Goal: Task Accomplishment & Management: Use online tool/utility

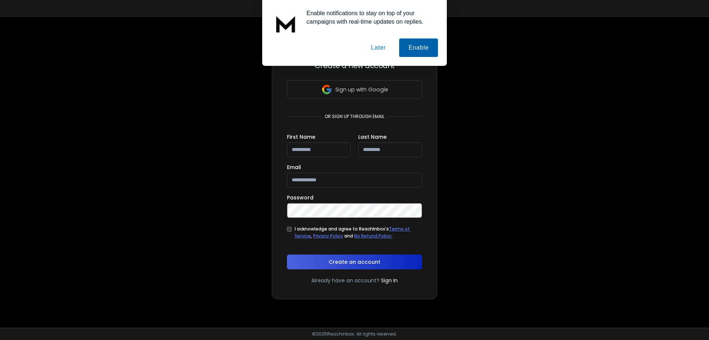
click at [429, 44] on button "Enable" at bounding box center [418, 47] width 39 height 18
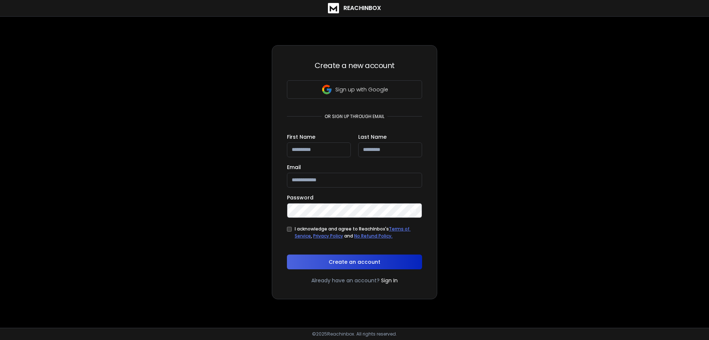
click at [335, 150] on input "text" at bounding box center [319, 149] width 64 height 15
type input "******"
type input "********"
click at [341, 180] on input "email" at bounding box center [354, 180] width 135 height 15
type input "**********"
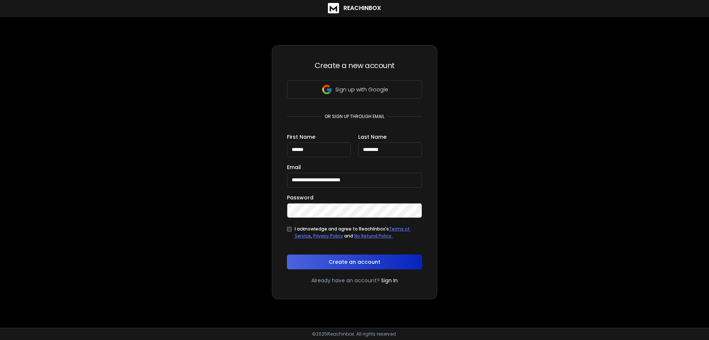
click at [416, 212] on icon at bounding box center [413, 210] width 7 height 7
click at [354, 258] on button "Create an account" at bounding box center [354, 261] width 135 height 15
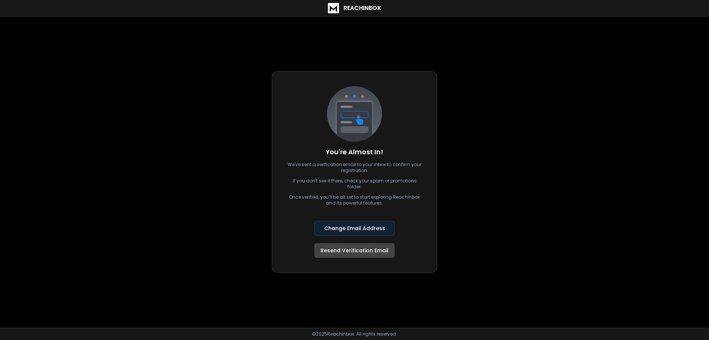
click at [359, 231] on button "Change Email Address" at bounding box center [354, 228] width 81 height 15
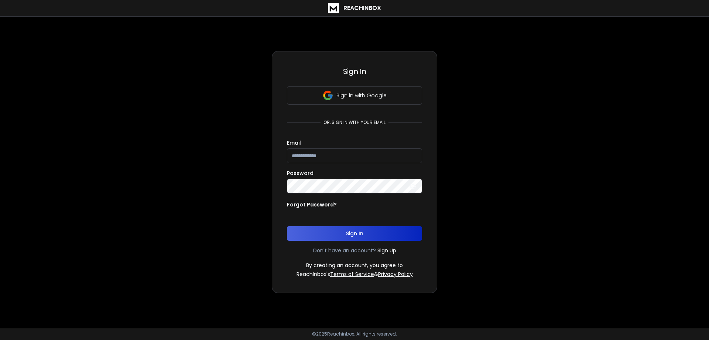
click at [346, 153] on input "email" at bounding box center [354, 155] width 135 height 15
type input "**********"
click at [415, 184] on icon at bounding box center [413, 186] width 7 height 7
click at [378, 233] on button "Sign In" at bounding box center [354, 233] width 135 height 15
click at [354, 232] on button "Sign In" at bounding box center [354, 233] width 135 height 15
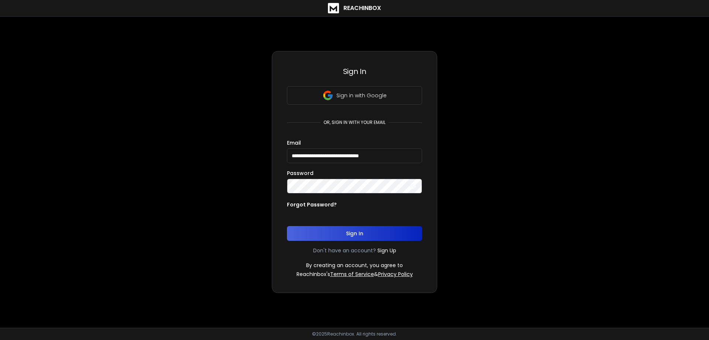
click at [381, 249] on link "Sign Up" at bounding box center [387, 249] width 19 height 7
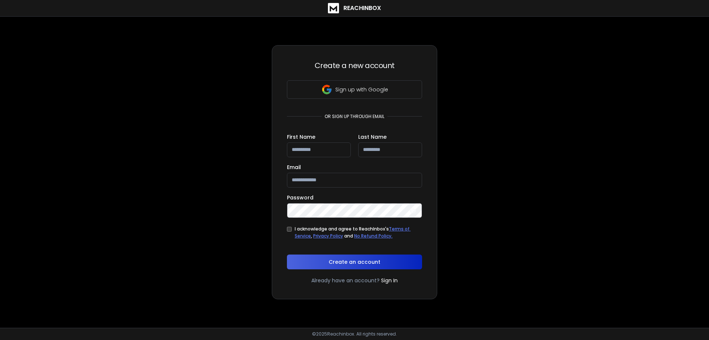
click at [321, 149] on input "text" at bounding box center [319, 149] width 64 height 15
type input "******"
type input "********"
click at [332, 180] on input "email" at bounding box center [354, 180] width 135 height 15
type input "**********"
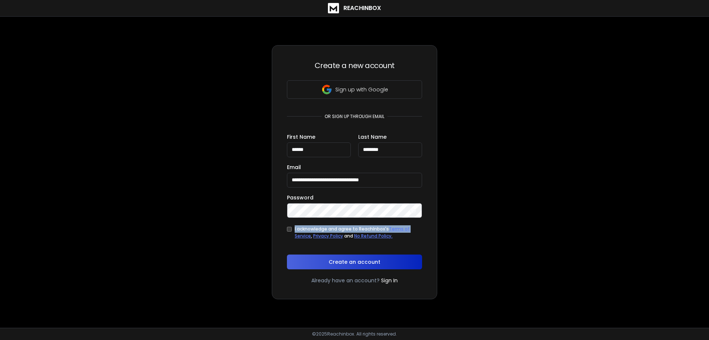
click at [283, 243] on div "**********" at bounding box center [355, 172] width 166 height 254
click at [412, 212] on icon at bounding box center [413, 210] width 7 height 7
click at [371, 258] on button "Create an account" at bounding box center [354, 261] width 135 height 15
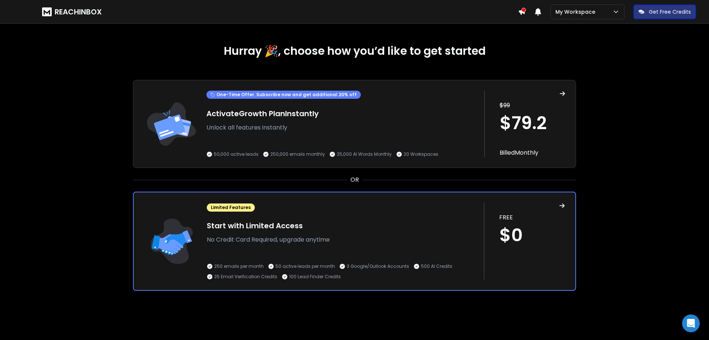
click at [433, 232] on div "Limited Features Start with Limited Access No Credit Card Required, upgrade any…" at bounding box center [342, 240] width 270 height 77
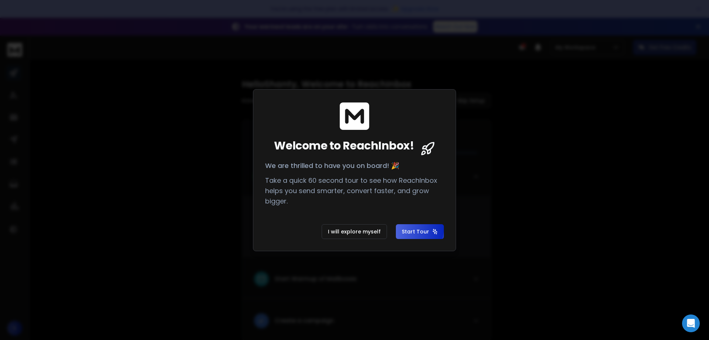
click at [424, 228] on span "Start Tour" at bounding box center [420, 231] width 36 height 7
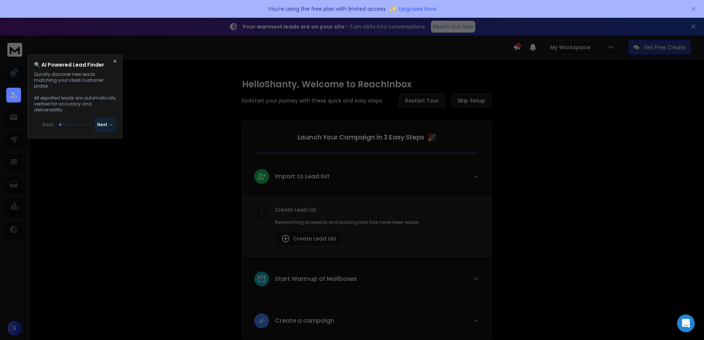
click at [114, 123] on button "Next →" at bounding box center [105, 124] width 22 height 15
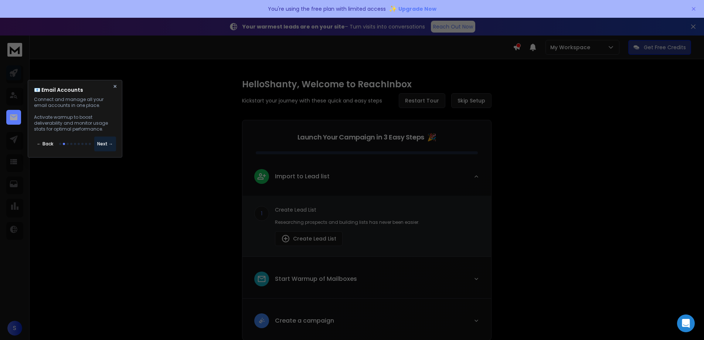
click at [109, 142] on button "Next →" at bounding box center [105, 143] width 22 height 15
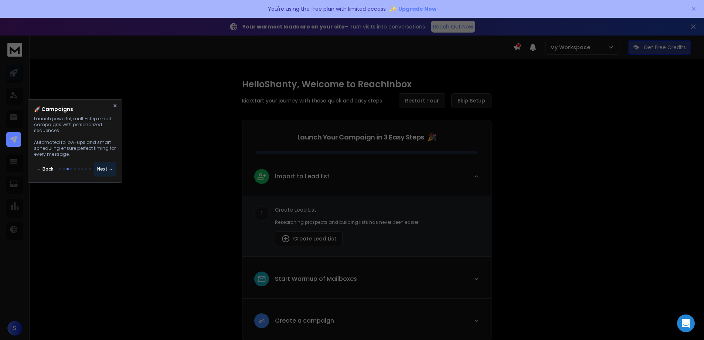
click at [107, 166] on button "Next →" at bounding box center [105, 168] width 22 height 15
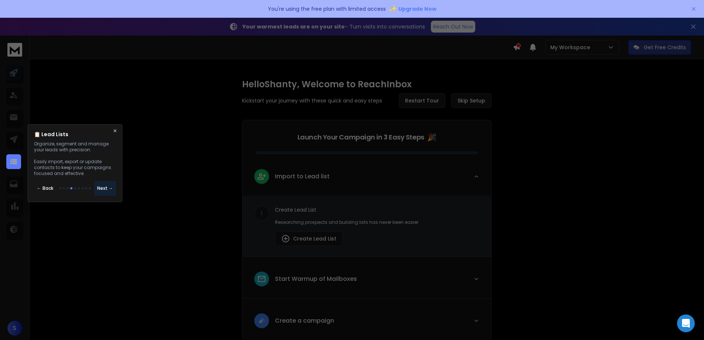
click at [106, 186] on button "Next →" at bounding box center [105, 188] width 22 height 15
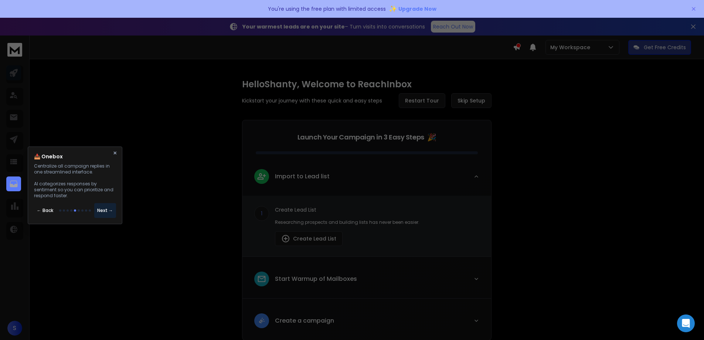
click at [106, 209] on button "Next →" at bounding box center [105, 210] width 22 height 15
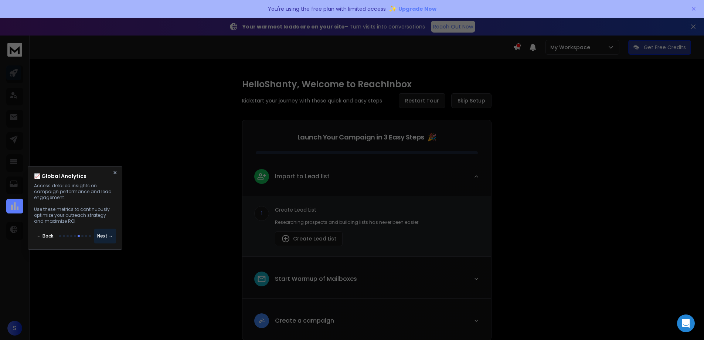
click at [109, 236] on button "Next →" at bounding box center [105, 235] width 22 height 15
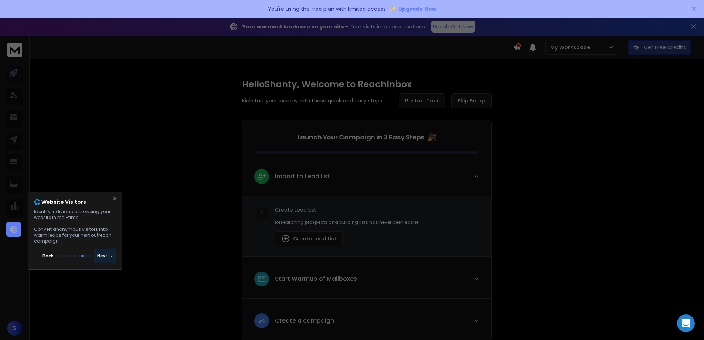
click at [112, 254] on button "Next →" at bounding box center [105, 255] width 22 height 15
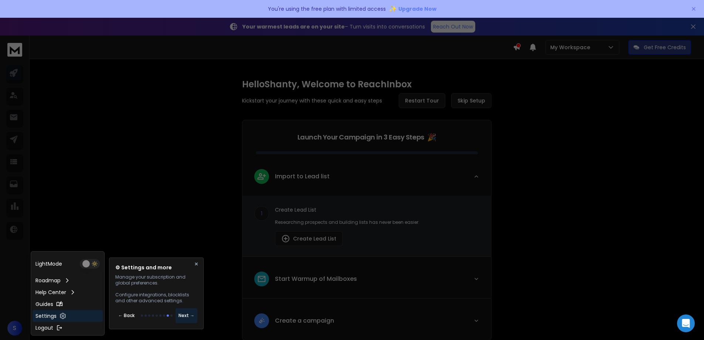
click at [185, 313] on button "Next →" at bounding box center [187, 315] width 22 height 15
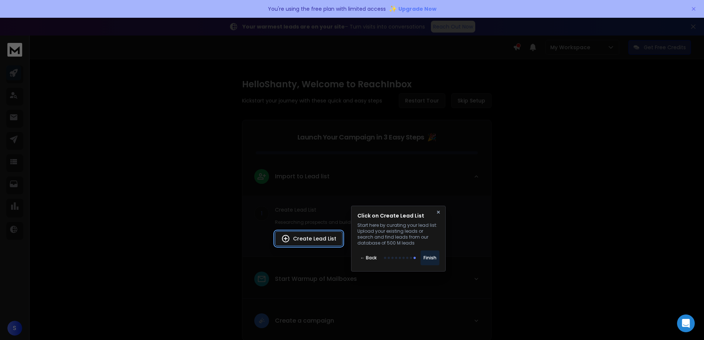
click at [426, 258] on button "Finish" at bounding box center [429, 257] width 19 height 15
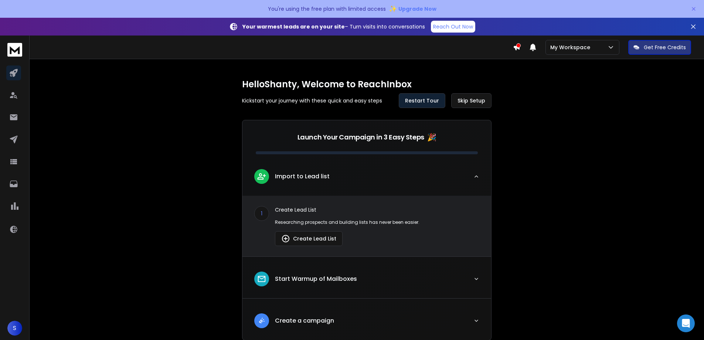
click at [433, 103] on button "Restart Tour" at bounding box center [422, 100] width 47 height 15
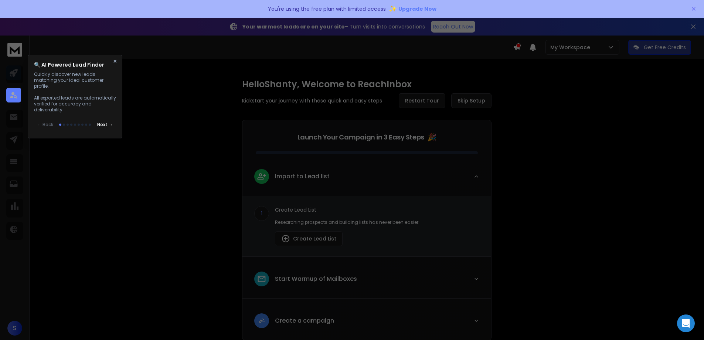
click at [416, 164] on button "Import to Lead list" at bounding box center [366, 179] width 249 height 33
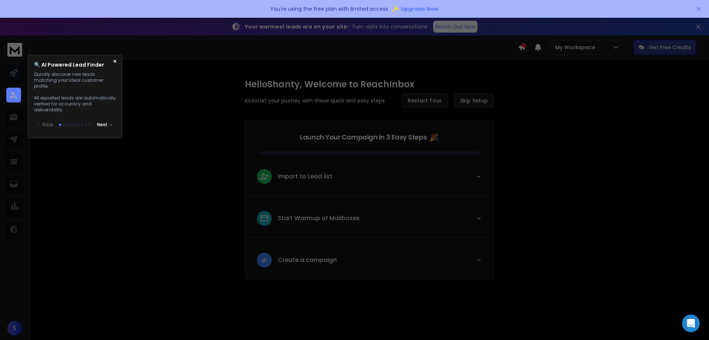
click at [113, 61] on button "×" at bounding box center [115, 61] width 5 height 7
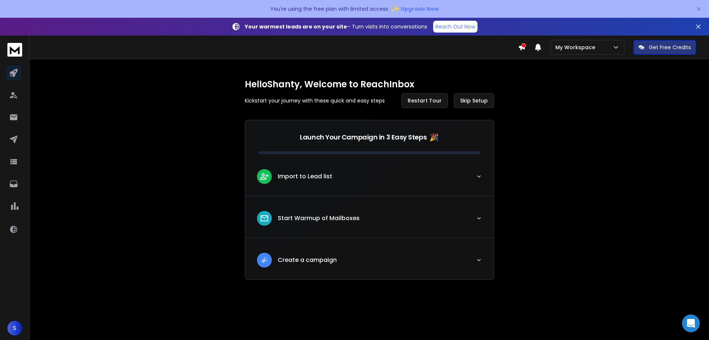
click at [486, 219] on button "Start Warmup of Mailboxes" at bounding box center [369, 221] width 249 height 33
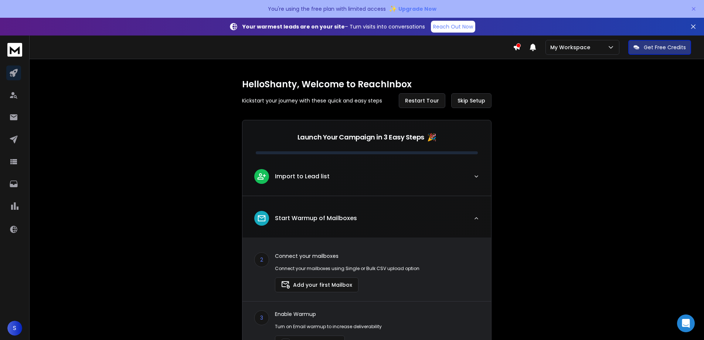
click at [474, 174] on icon "button" at bounding box center [476, 176] width 6 height 6
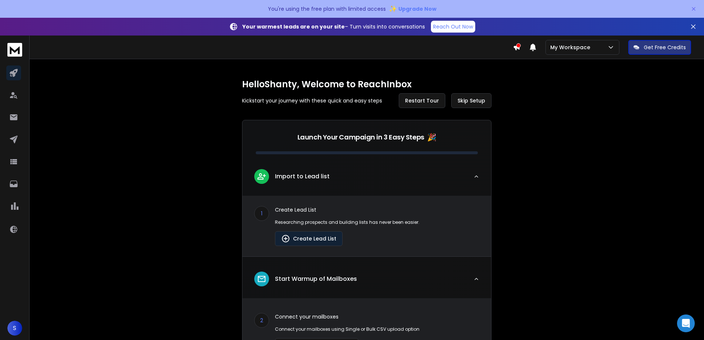
click at [287, 238] on img at bounding box center [285, 238] width 9 height 9
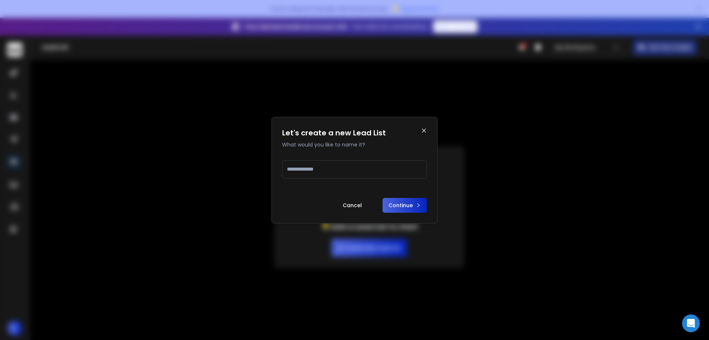
click at [370, 168] on input at bounding box center [354, 169] width 145 height 18
drag, startPoint x: 382, startPoint y: 168, endPoint x: 307, endPoint y: 172, distance: 75.4
click at [307, 172] on input "**********" at bounding box center [354, 169] width 145 height 18
click at [346, 171] on input "**********" at bounding box center [354, 169] width 145 height 18
type input "**********"
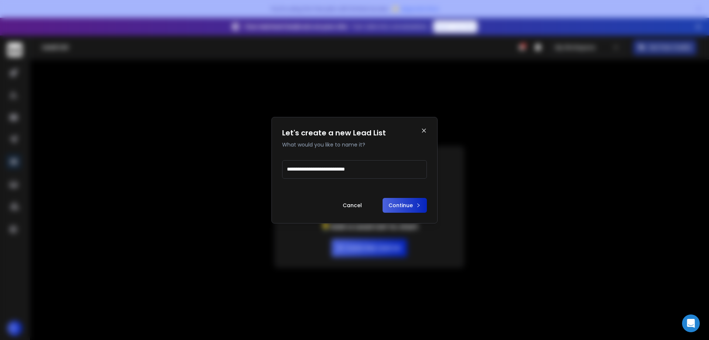
click at [402, 210] on button "Continue" at bounding box center [405, 205] width 44 height 15
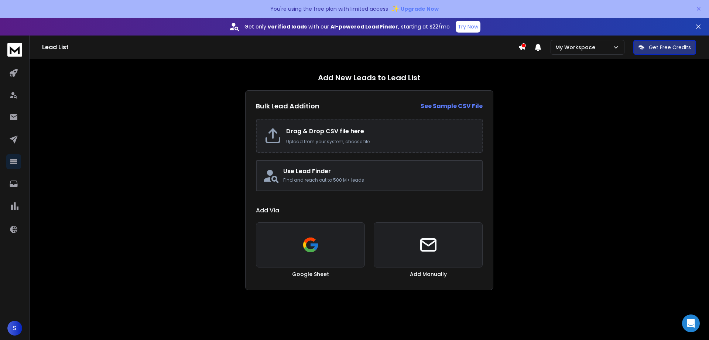
click at [352, 137] on div "Drag & Drop CSV file here Upload from your system, choose file" at bounding box center [380, 136] width 188 height 18
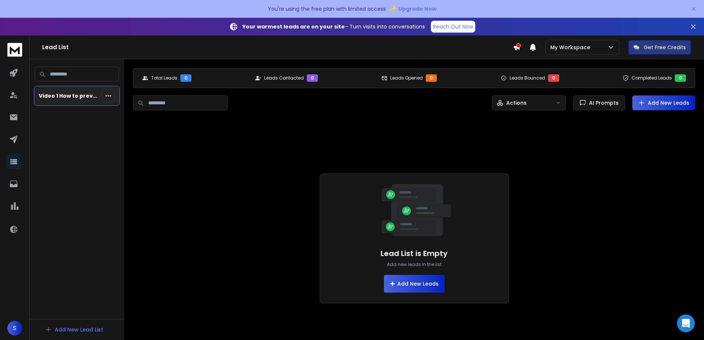
click at [62, 96] on p "Video 1 How to prevent Squatter" at bounding box center [69, 95] width 60 height 7
drag, startPoint x: 62, startPoint y: 96, endPoint x: 54, endPoint y: 92, distance: 8.6
click at [54, 92] on p "Video 1 How to prevent Squatter" at bounding box center [69, 95] width 60 height 7
click at [71, 95] on p "Video 1 How to prevent Squatter" at bounding box center [69, 95] width 60 height 7
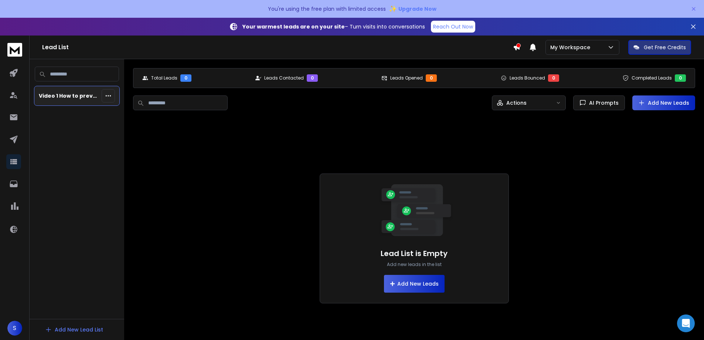
click at [415, 286] on button "Add New Leads" at bounding box center [414, 284] width 61 height 18
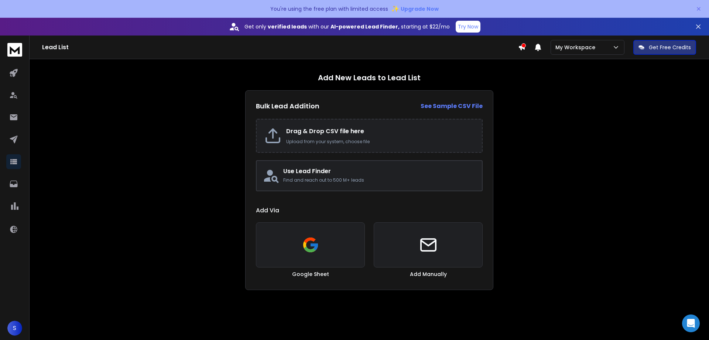
click at [365, 139] on p "Upload from your system, choose file" at bounding box center [380, 142] width 188 height 6
type input "**********"
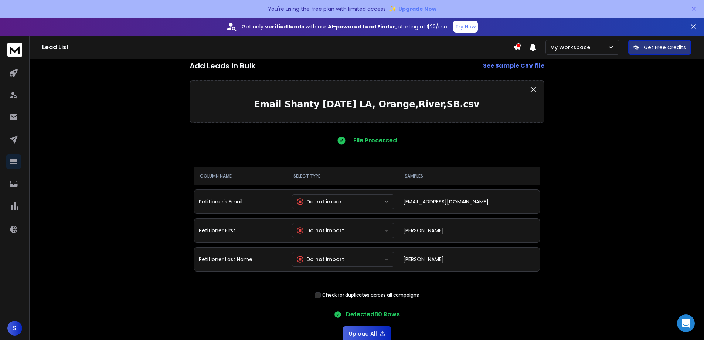
scroll to position [74, 0]
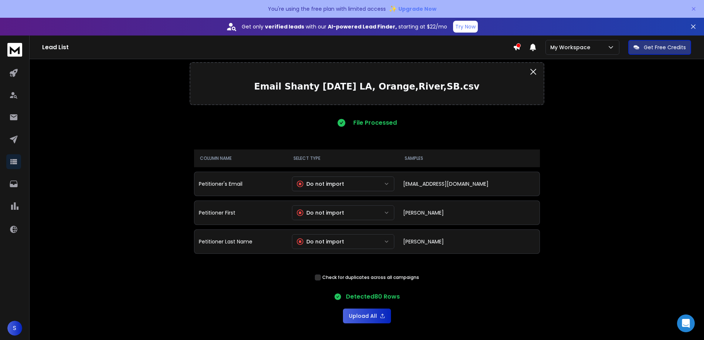
click at [317, 277] on button "Check for duplicates across all campaigns" at bounding box center [318, 277] width 6 height 6
click at [388, 213] on icon "button" at bounding box center [386, 212] width 3 height 1
click at [367, 241] on button "Do not import" at bounding box center [343, 241] width 102 height 15
click at [384, 182] on button "Do not import" at bounding box center [343, 183] width 102 height 15
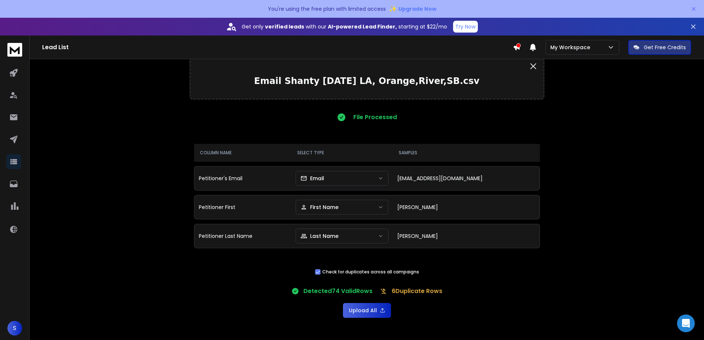
scroll to position [81, 0]
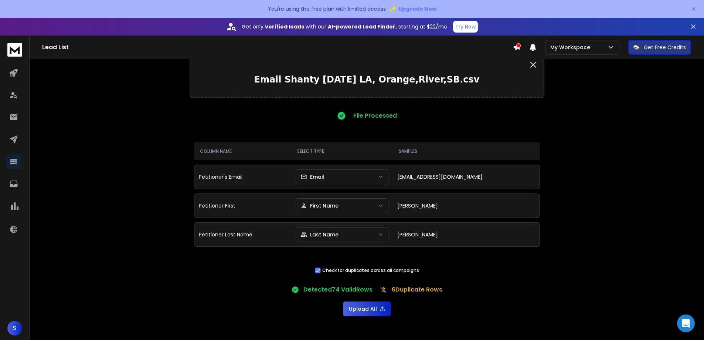
click at [379, 303] on button "Upload All" at bounding box center [367, 308] width 48 height 15
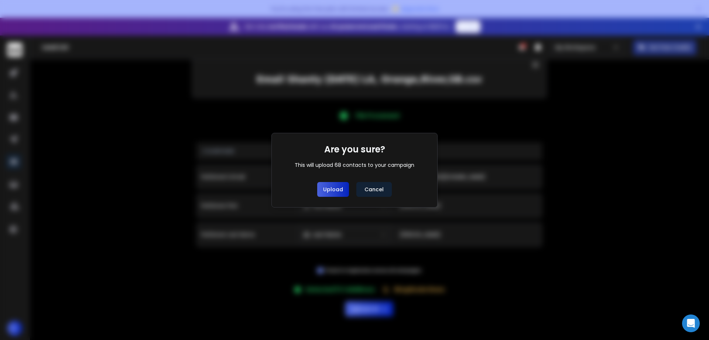
click at [334, 187] on button "Upload" at bounding box center [333, 189] width 32 height 15
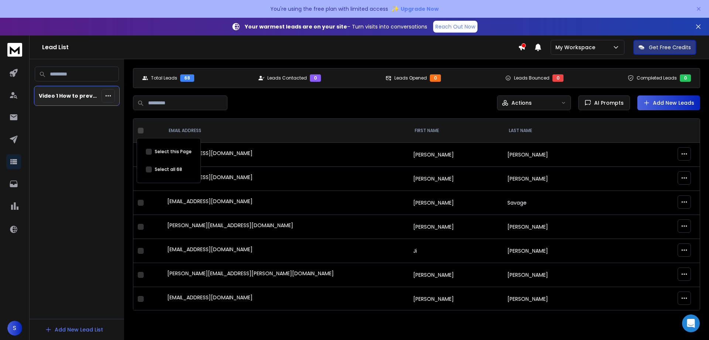
click at [140, 129] on button "Select this Page" at bounding box center [141, 130] width 6 height 6
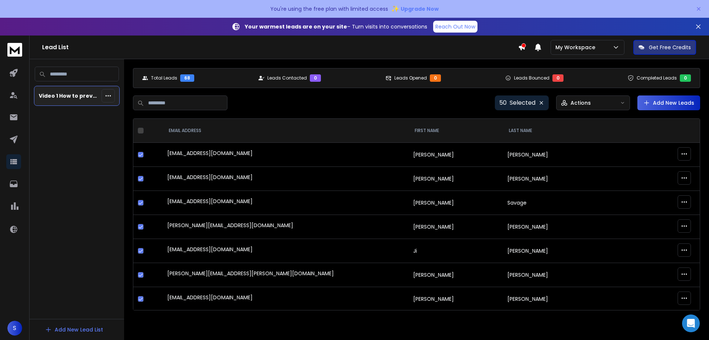
click at [98, 119] on div "Video 1 How to prevent Squatter" at bounding box center [77, 198] width 95 height 224
click at [667, 103] on link "Add New Leads" at bounding box center [669, 102] width 51 height 7
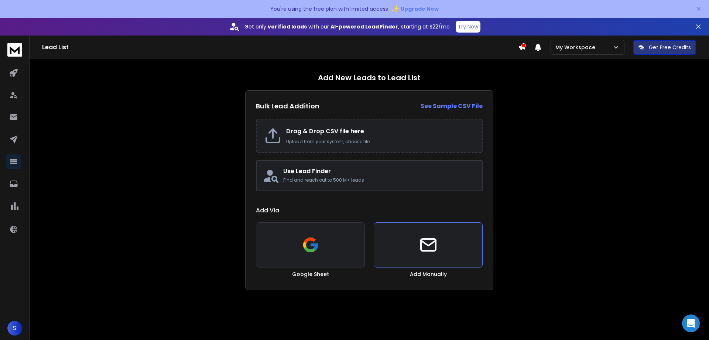
click at [426, 256] on div at bounding box center [428, 244] width 109 height 45
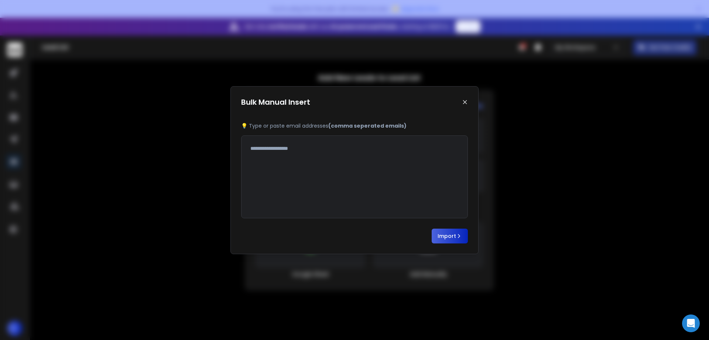
click at [324, 147] on textarea at bounding box center [354, 176] width 227 height 83
type textarea "*"
type textarea "**********"
click at [447, 238] on button "Import" at bounding box center [450, 235] width 36 height 15
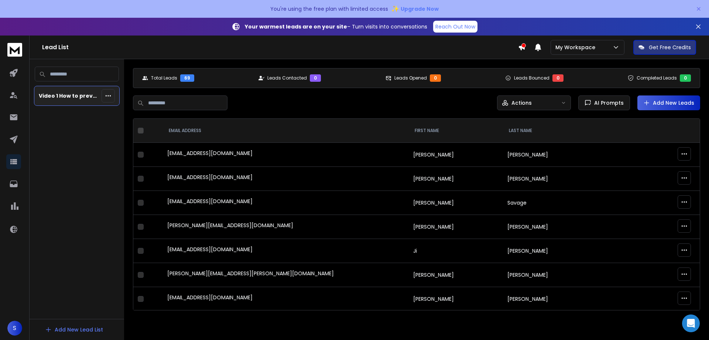
click at [664, 102] on link "Add New Leads" at bounding box center [669, 102] width 51 height 7
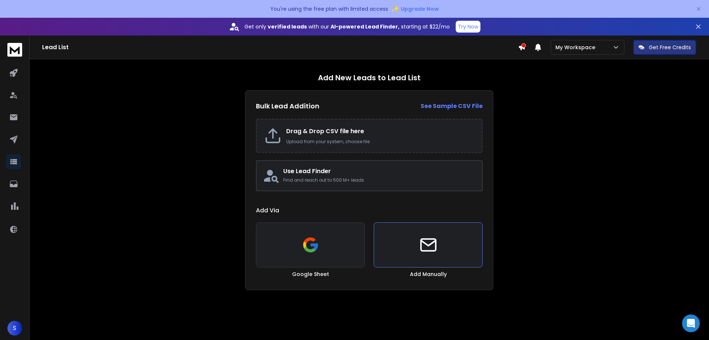
click at [424, 243] on icon at bounding box center [429, 245] width 18 height 18
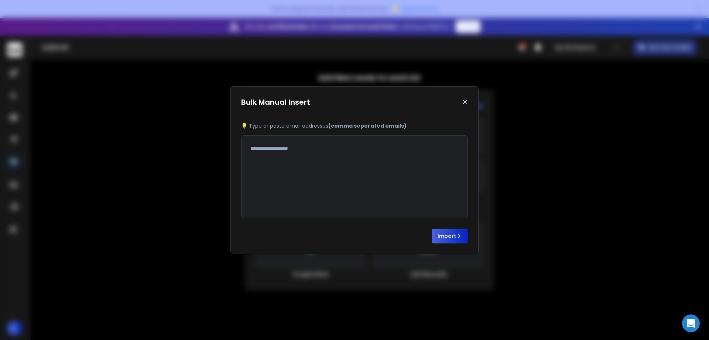
click at [330, 148] on textarea at bounding box center [354, 176] width 227 height 83
click at [334, 149] on textarea at bounding box center [354, 176] width 227 height 83
type textarea "**********"
click at [457, 235] on icon "submit" at bounding box center [459, 236] width 6 height 6
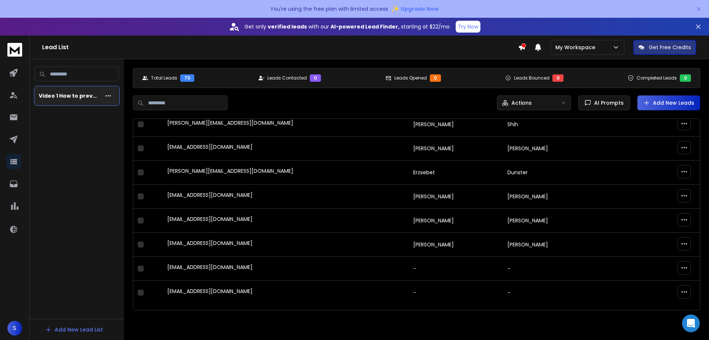
scroll to position [1520, 0]
click at [141, 268] on button "button" at bounding box center [141, 268] width 6 height 6
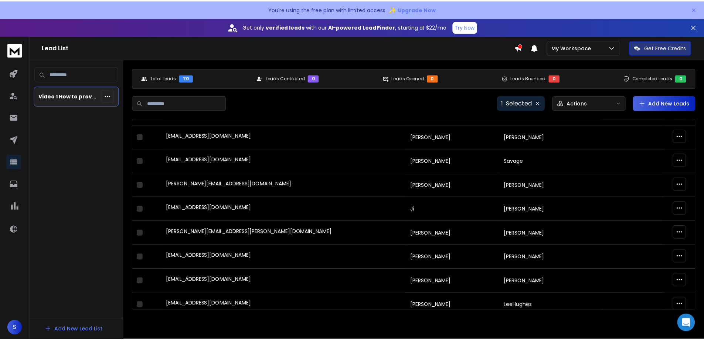
scroll to position [0, 0]
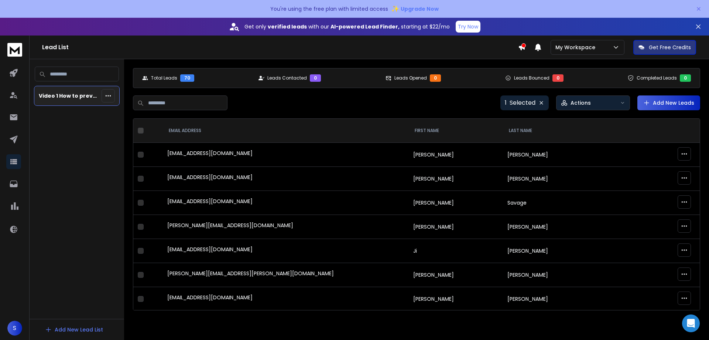
click at [588, 107] on button "Actions" at bounding box center [593, 102] width 74 height 15
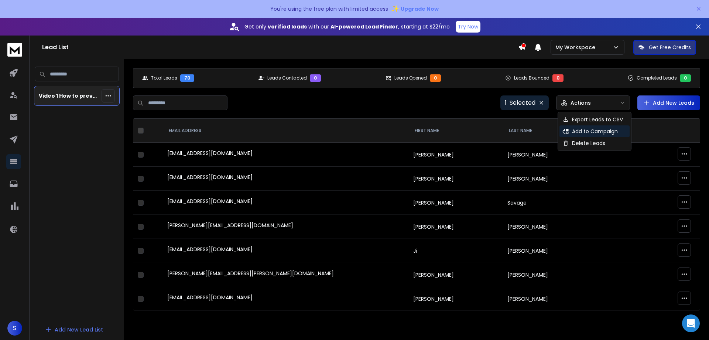
click at [590, 130] on p "Add to Campaign" at bounding box center [595, 130] width 46 height 7
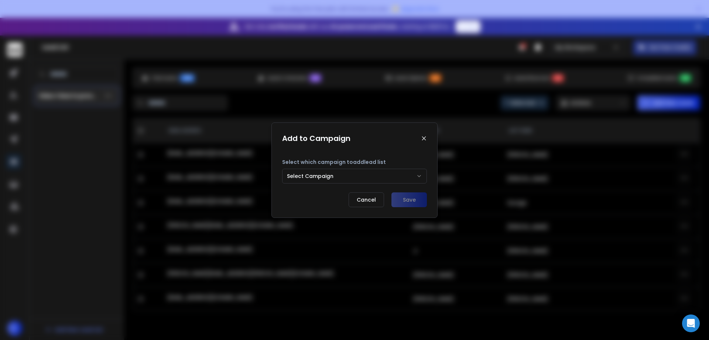
click at [375, 177] on button "Select Campaign" at bounding box center [354, 175] width 145 height 15
click at [419, 177] on icon "button" at bounding box center [419, 176] width 6 height 6
click at [418, 175] on icon "button" at bounding box center [419, 175] width 3 height 1
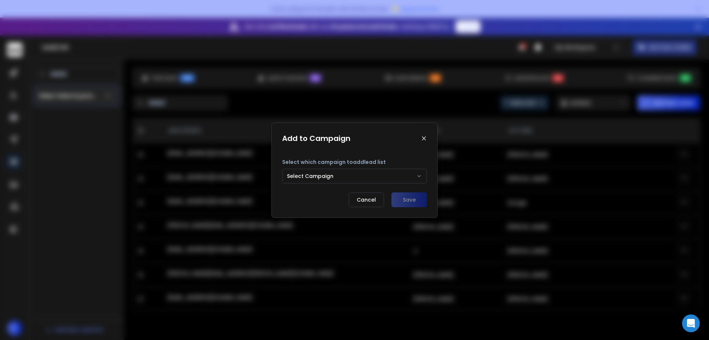
click at [418, 175] on icon "button" at bounding box center [419, 175] width 3 height 1
click at [346, 174] on button "Select Campaign" at bounding box center [354, 175] width 145 height 15
click at [329, 175] on button "Select Campaign" at bounding box center [354, 175] width 145 height 15
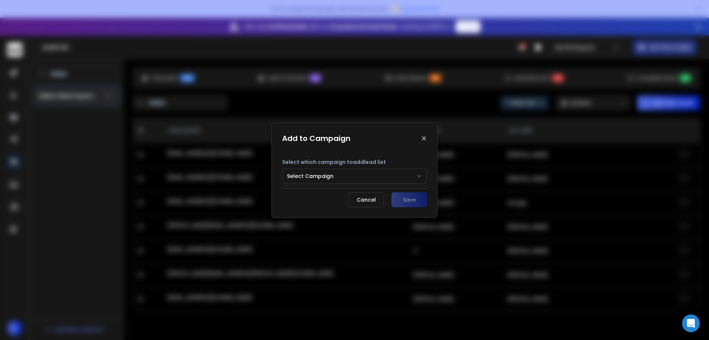
click at [413, 174] on button "Select Campaign" at bounding box center [354, 175] width 145 height 15
click at [417, 174] on icon "button" at bounding box center [419, 176] width 6 height 6
click at [423, 136] on icon at bounding box center [424, 138] width 6 height 6
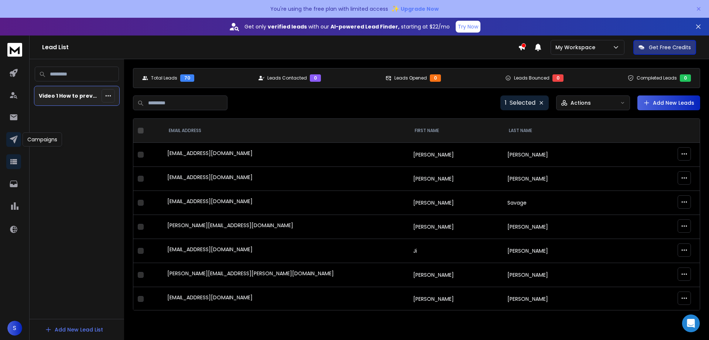
click at [12, 142] on icon at bounding box center [13, 139] width 9 height 9
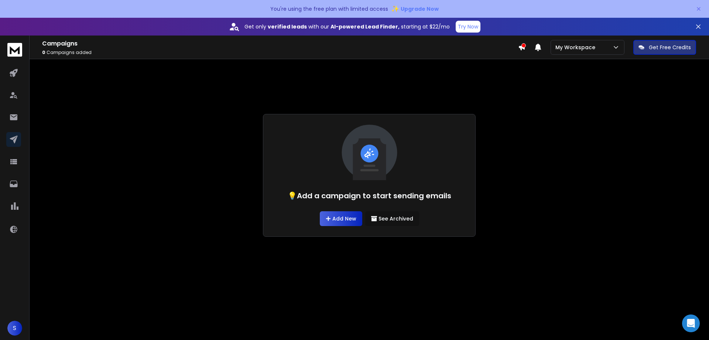
click at [394, 218] on button "See Archived" at bounding box center [392, 218] width 54 height 15
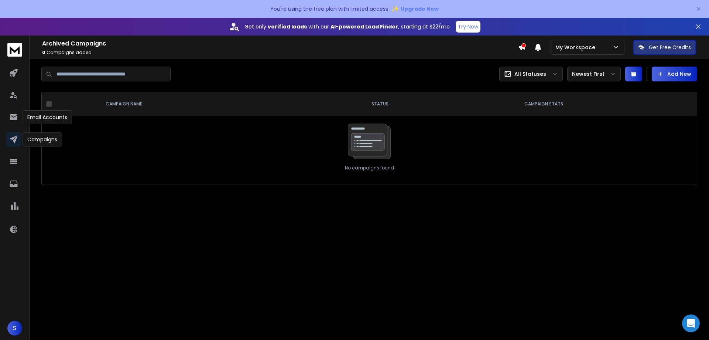
click at [16, 136] on icon at bounding box center [14, 139] width 8 height 8
click at [548, 103] on th "CAMPAIGN STATS" at bounding box center [544, 104] width 209 height 24
click at [601, 74] on button "Newest First" at bounding box center [595, 74] width 54 height 15
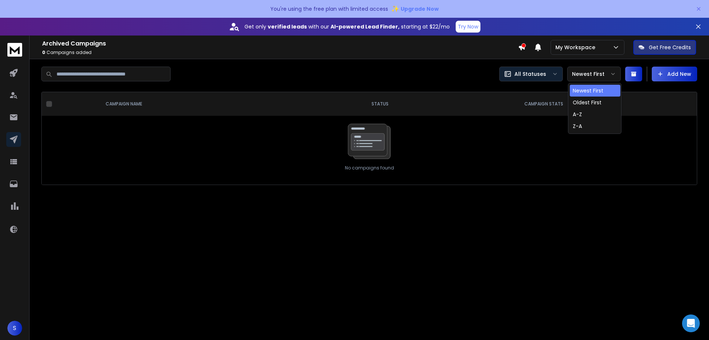
click at [559, 73] on button "All Statuses" at bounding box center [532, 74] width 64 height 15
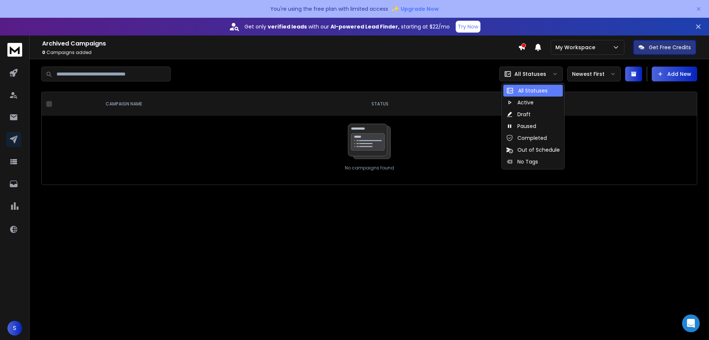
click at [679, 70] on button "Add New" at bounding box center [674, 74] width 45 height 15
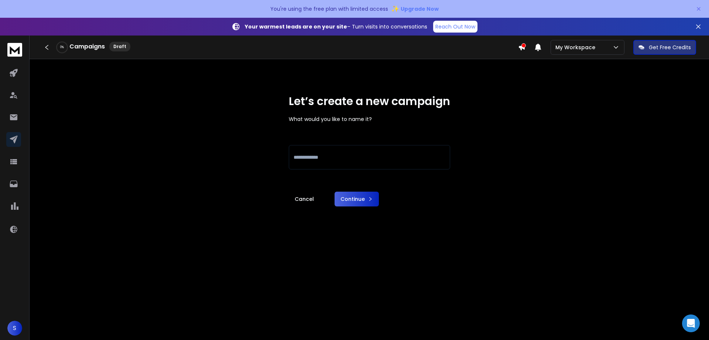
click at [323, 159] on input at bounding box center [369, 157] width 161 height 24
click at [321, 158] on input "********" at bounding box center [369, 157] width 161 height 24
type input "**********"
click at [359, 198] on button "Continue" at bounding box center [357, 198] width 44 height 15
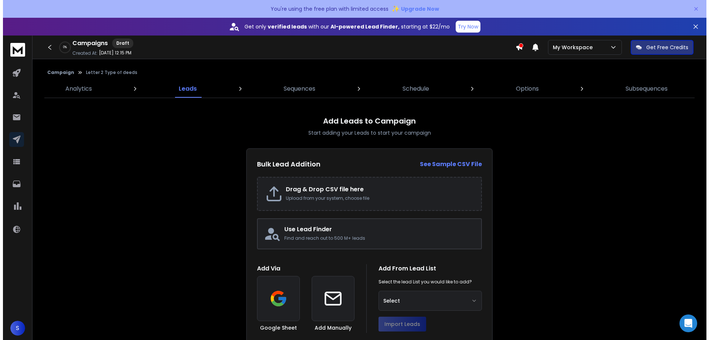
scroll to position [14, 0]
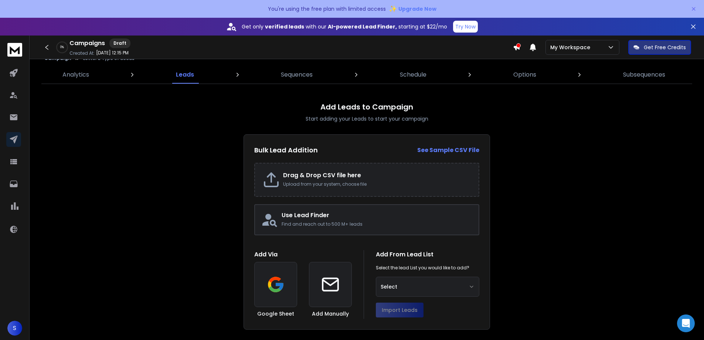
click at [395, 283] on span "Select" at bounding box center [389, 286] width 17 height 7
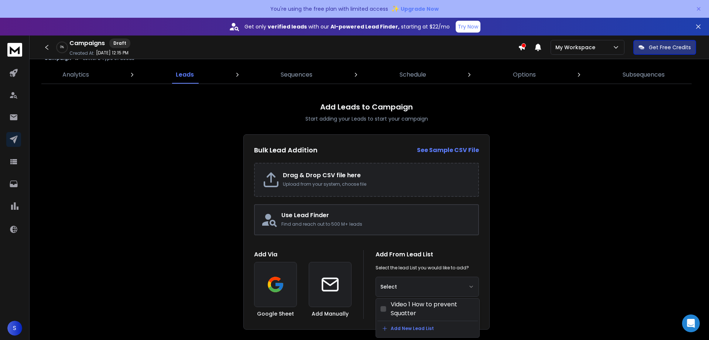
click at [411, 326] on p "Add New Lead List" at bounding box center [412, 328] width 43 height 6
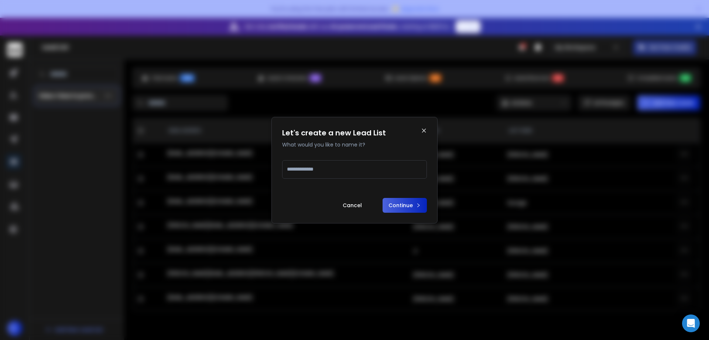
click at [426, 130] on icon at bounding box center [424, 130] width 6 height 6
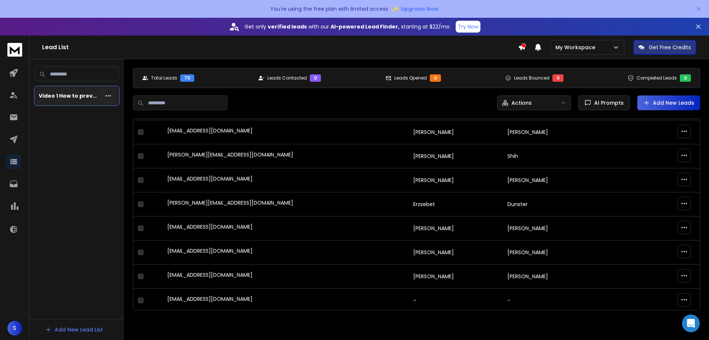
scroll to position [1520, 0]
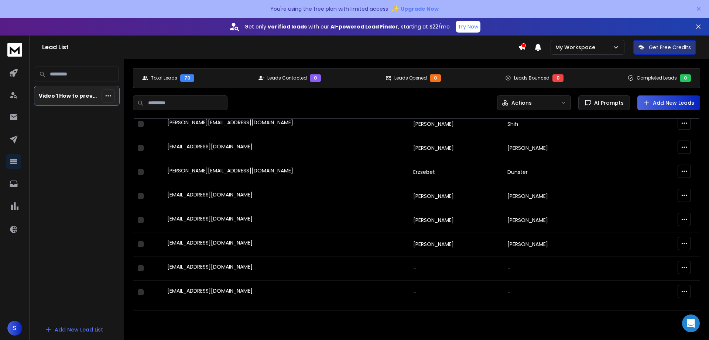
click at [139, 269] on button "button" at bounding box center [141, 268] width 6 height 6
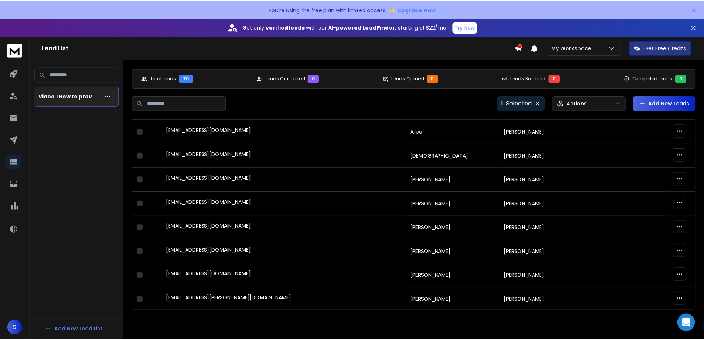
scroll to position [0, 0]
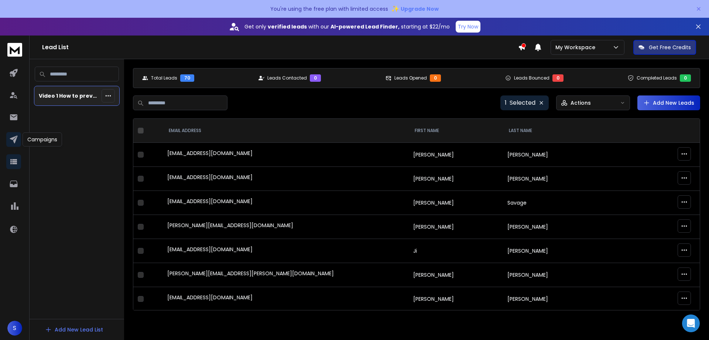
click at [9, 140] on icon at bounding box center [13, 139] width 9 height 9
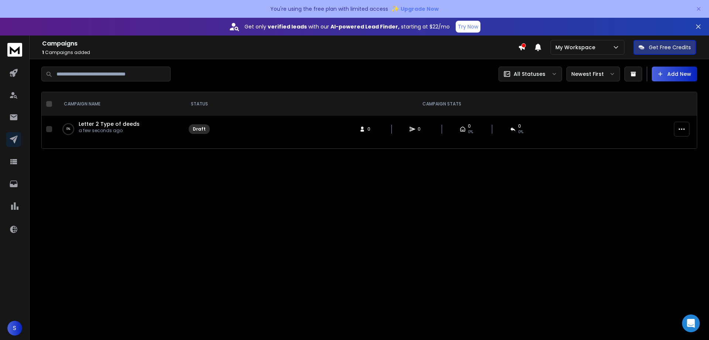
click at [202, 129] on div "Draft" at bounding box center [199, 129] width 13 height 6
click at [681, 129] on icon "button" at bounding box center [681, 128] width 7 height 7
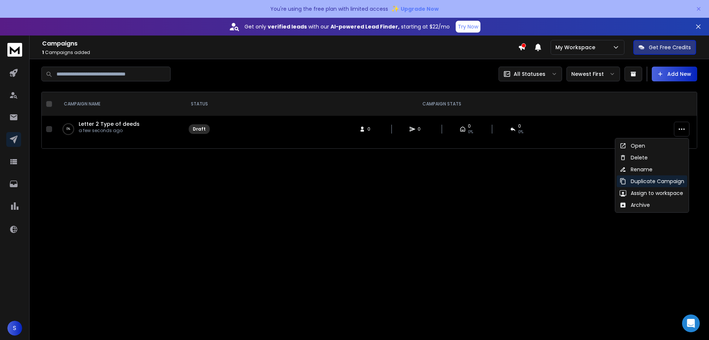
click at [108, 125] on span "Letter 2 Type of deeds" at bounding box center [109, 123] width 61 height 7
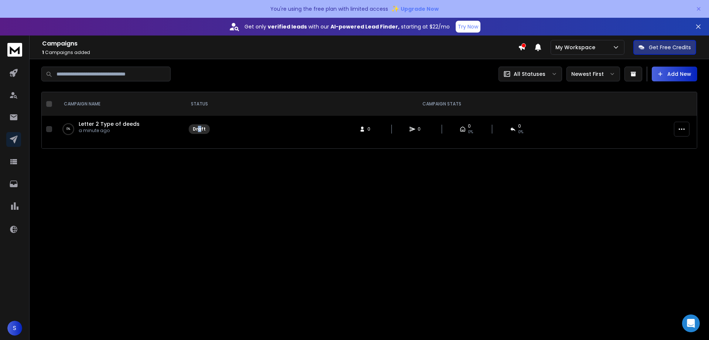
click at [198, 125] on div "Draft" at bounding box center [199, 129] width 21 height 10
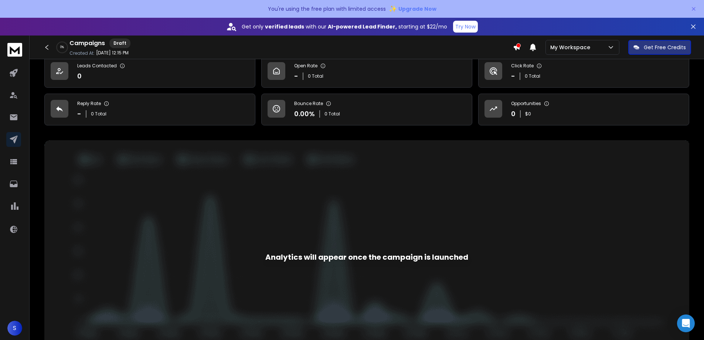
scroll to position [148, 0]
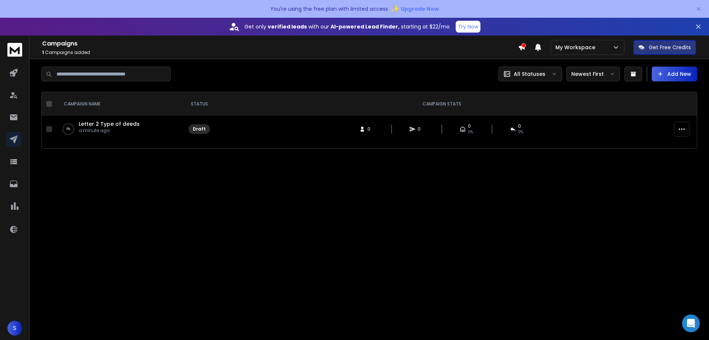
click at [438, 102] on th "CAMPAIGN STATS" at bounding box center [442, 104] width 456 height 24
click at [204, 124] on div "Draft" at bounding box center [199, 129] width 21 height 10
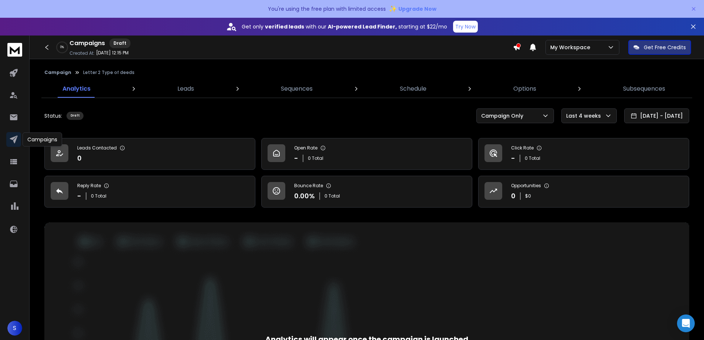
click at [13, 142] on icon at bounding box center [13, 139] width 9 height 9
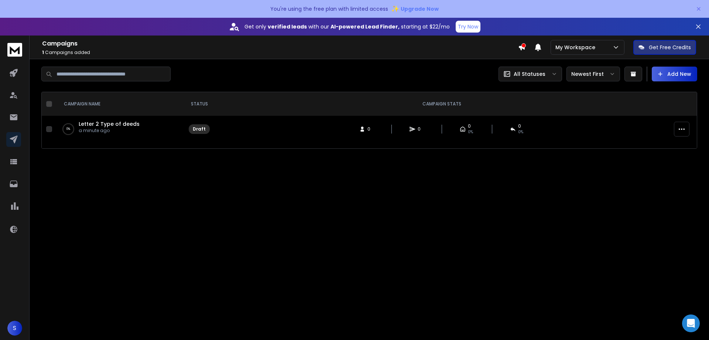
click at [80, 103] on th "CAMPAIGN NAME" at bounding box center [119, 104] width 129 height 24
click at [132, 75] on input at bounding box center [105, 74] width 129 height 15
click at [222, 80] on div at bounding box center [205, 74] width 328 height 15
click at [65, 42] on h1 "Campaigns" at bounding box center [280, 43] width 476 height 9
click at [681, 127] on icon "button" at bounding box center [681, 128] width 7 height 7
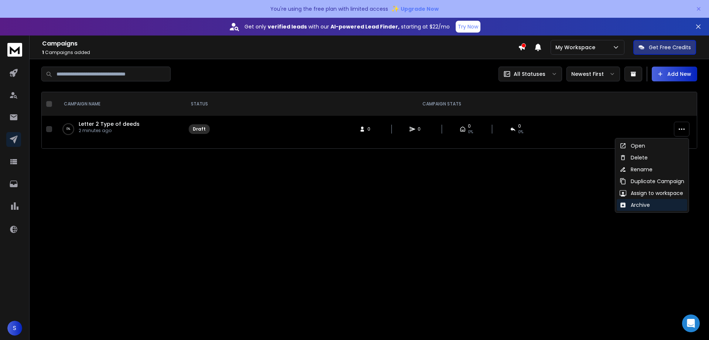
click at [100, 127] on p "2 minutes ago" at bounding box center [109, 130] width 61 height 6
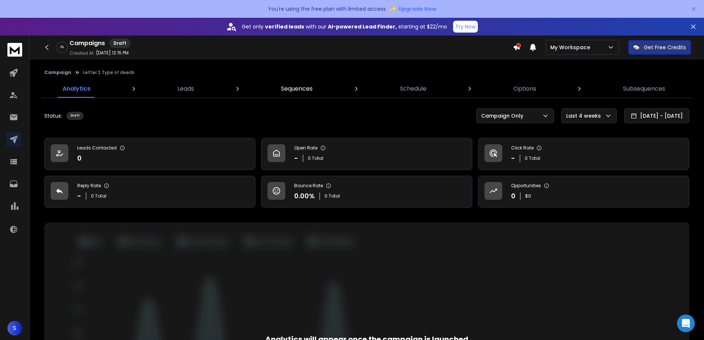
click at [304, 87] on p "Sequences" at bounding box center [297, 88] width 32 height 9
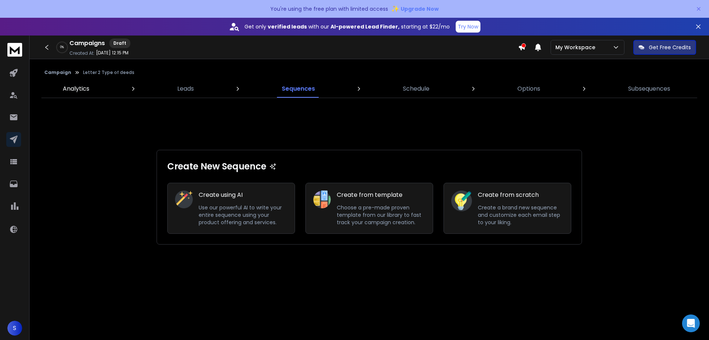
click at [78, 91] on p "Analytics" at bounding box center [76, 88] width 27 height 9
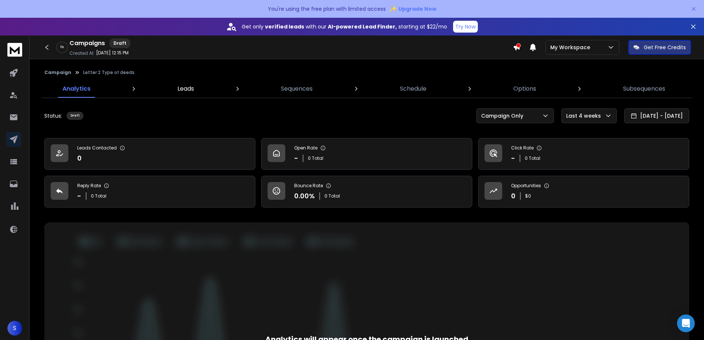
click at [193, 90] on p "Leads" at bounding box center [185, 88] width 17 height 9
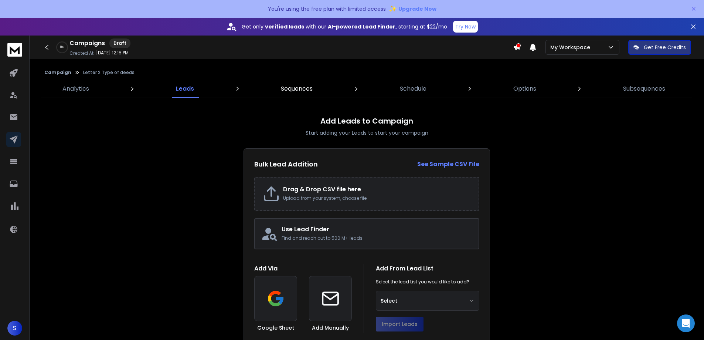
click at [300, 88] on p "Sequences" at bounding box center [297, 88] width 32 height 9
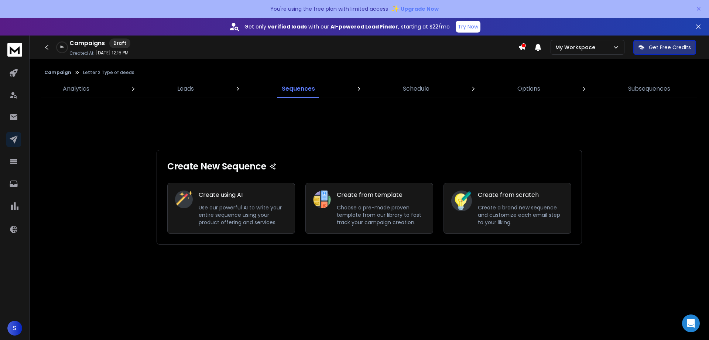
click at [231, 208] on p "Use our powerful AI to write your entire sequence using your product offering a…" at bounding box center [243, 215] width 89 height 22
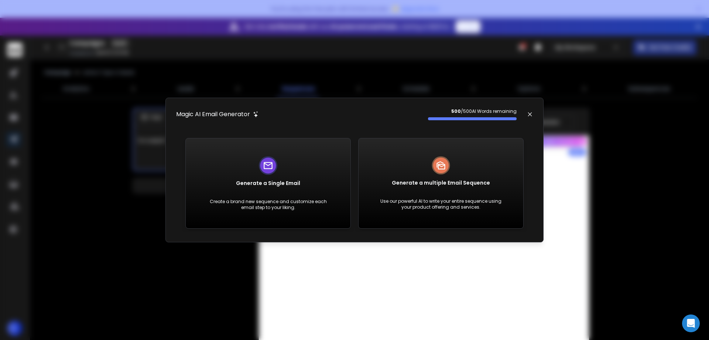
click at [443, 171] on img at bounding box center [441, 165] width 18 height 18
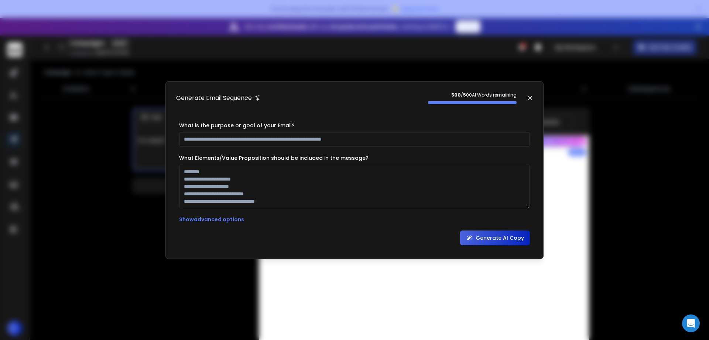
click at [277, 142] on input at bounding box center [354, 139] width 351 height 15
click at [325, 139] on input "**********" at bounding box center [354, 139] width 351 height 15
type input "**********"
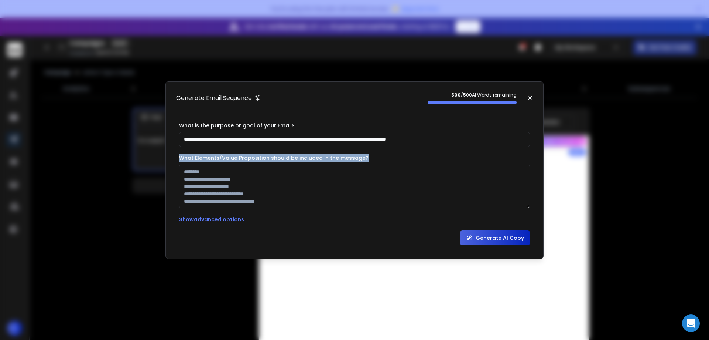
drag, startPoint x: 190, startPoint y: 157, endPoint x: 374, endPoint y: 158, distance: 184.7
click at [376, 157] on div "**********" at bounding box center [355, 169] width 378 height 177
copy label "What Elements/Value Proposition should be included in the message?"
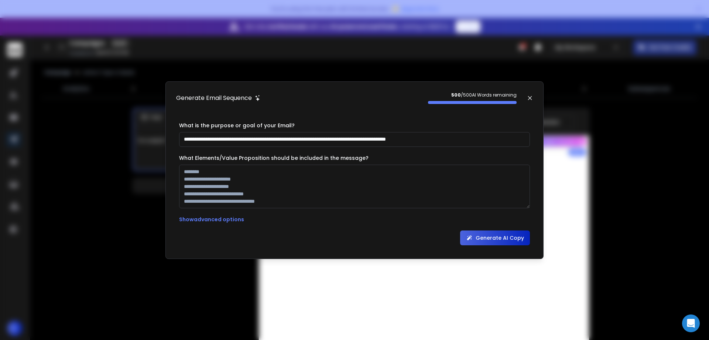
click at [200, 218] on p "Show advanced options" at bounding box center [354, 218] width 351 height 7
